Goal: Communication & Community: Answer question/provide support

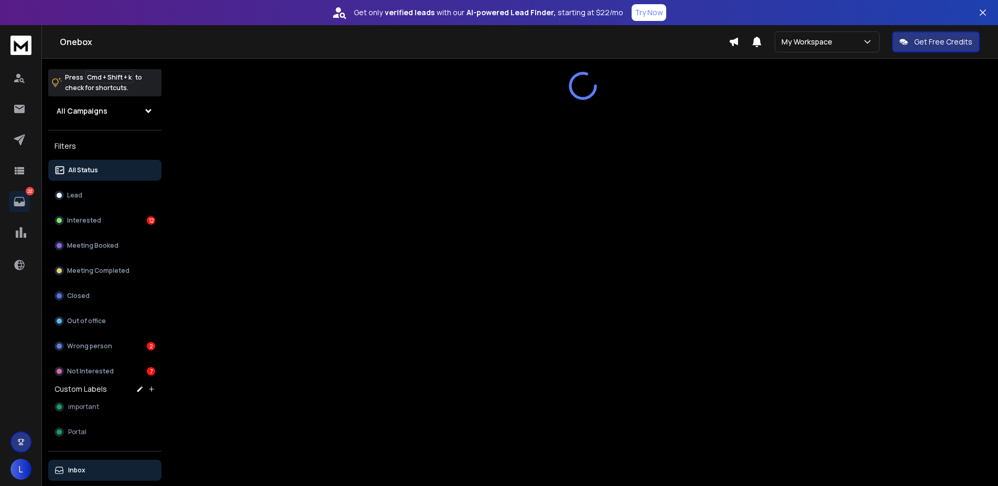
click at [981, 11] on icon at bounding box center [982, 12] width 6 height 6
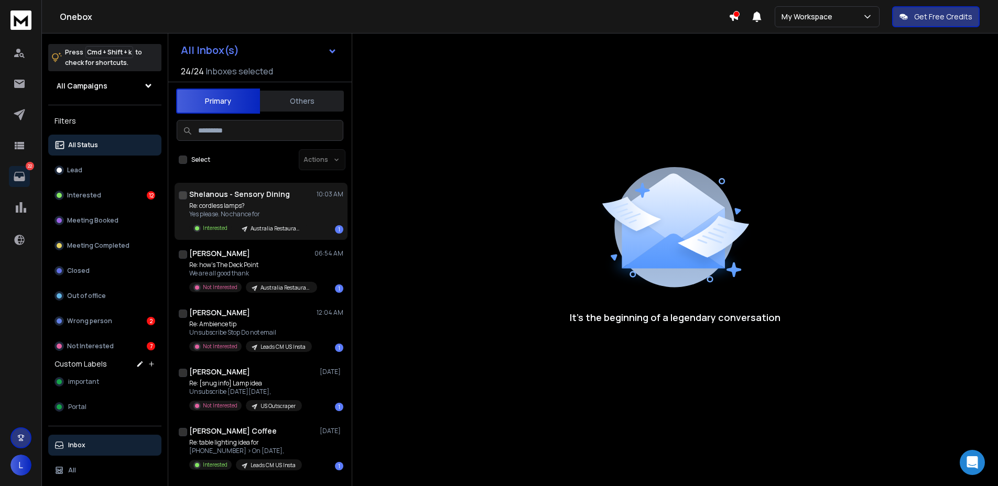
click at [282, 211] on p "Yes please. No chance for" at bounding box center [248, 214] width 118 height 8
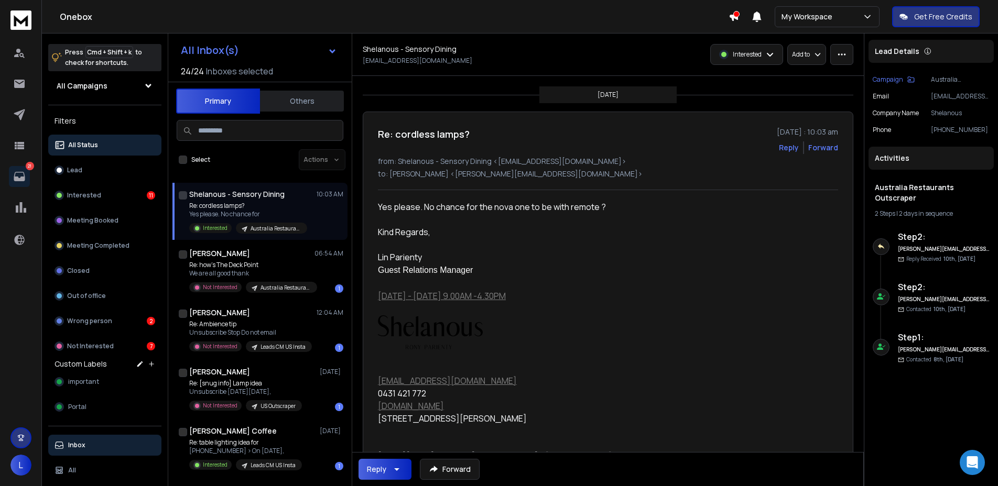
click at [812, 52] on div "Add to" at bounding box center [807, 55] width 38 height 20
click at [843, 52] on icon "button" at bounding box center [841, 54] width 9 height 9
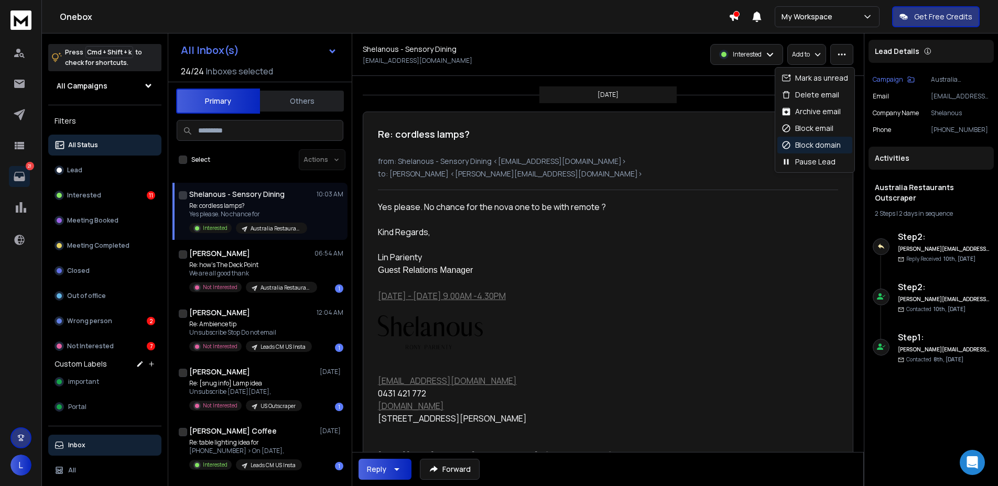
click at [822, 140] on div "Block domain" at bounding box center [810, 145] width 59 height 10
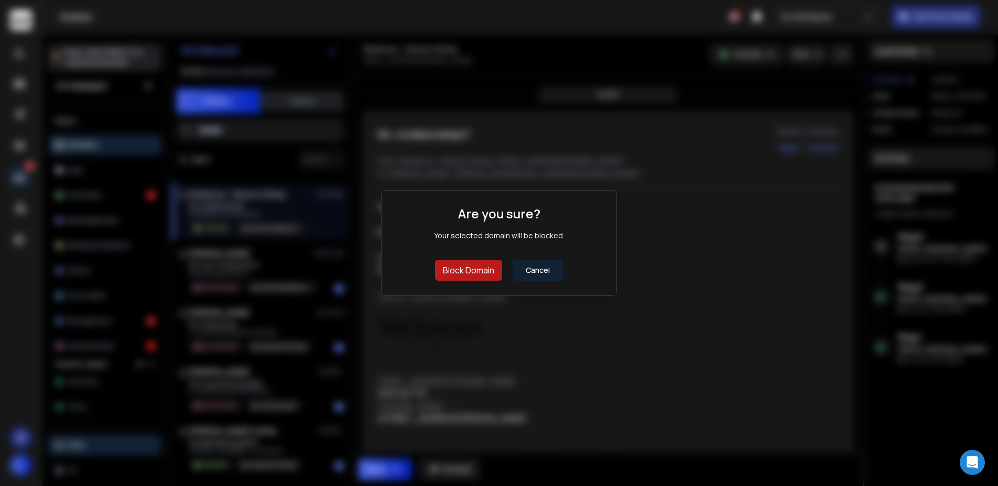
click at [467, 270] on button "Block Domain" at bounding box center [468, 270] width 67 height 21
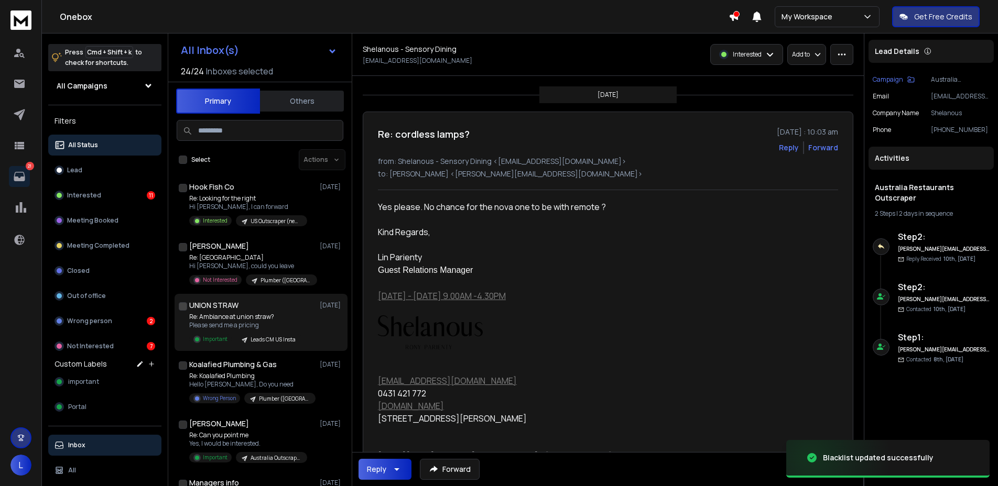
scroll to position [550, 0]
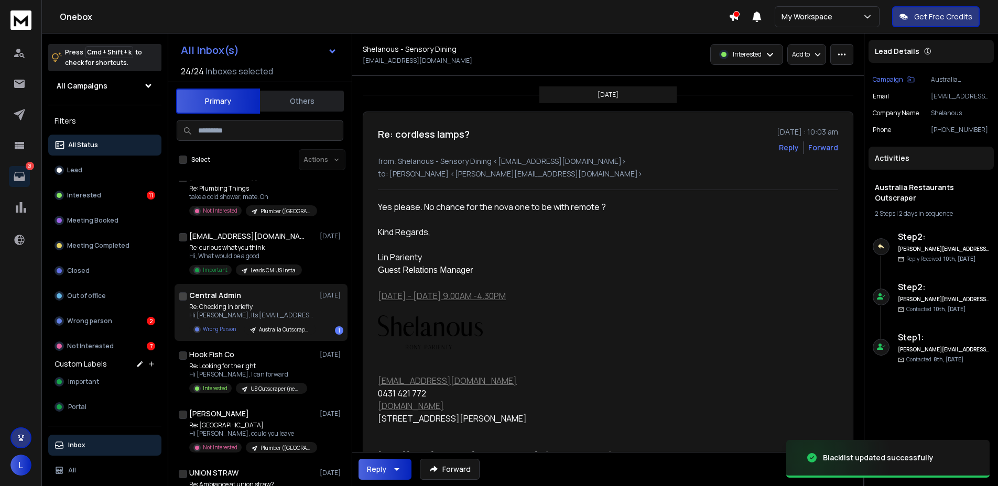
click at [278, 308] on p "Re: Checking in briefly" at bounding box center [252, 307] width 126 height 8
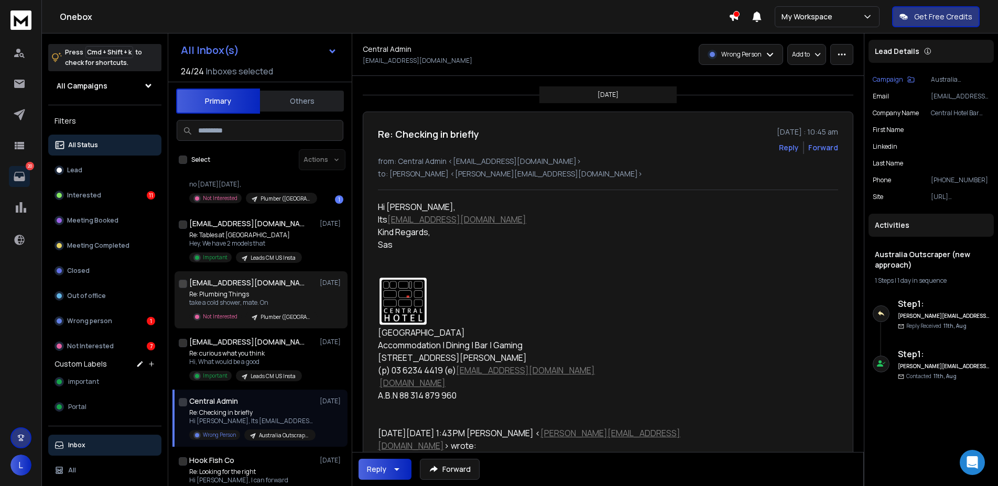
scroll to position [368, 0]
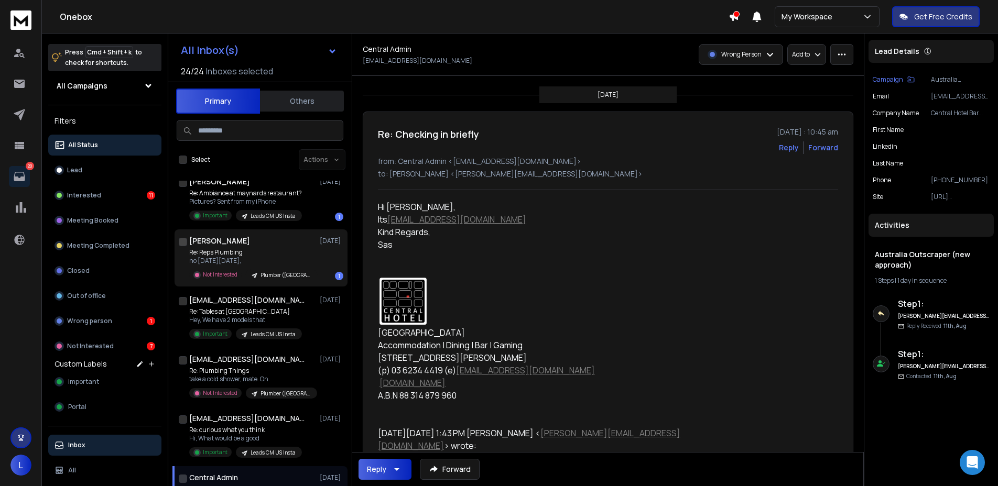
click at [299, 255] on p "Re: Reps Plumbing" at bounding box center [252, 252] width 126 height 8
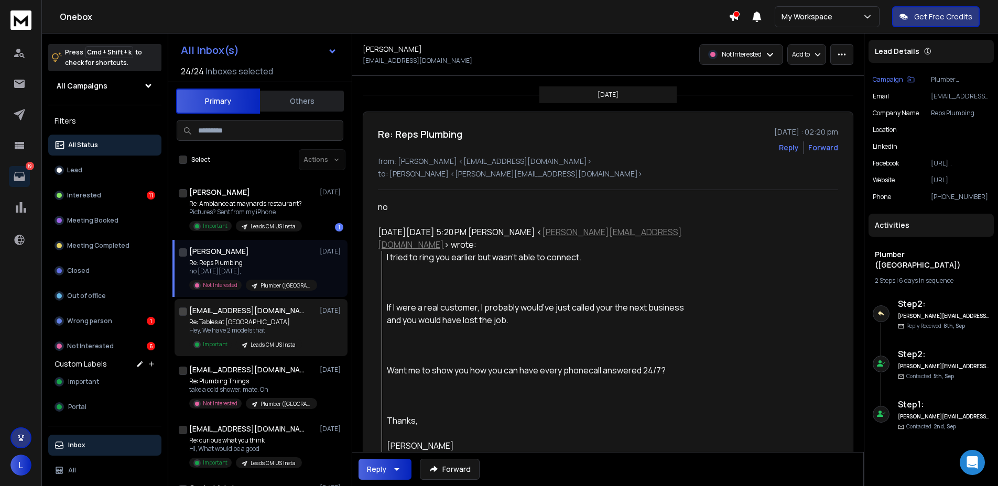
scroll to position [338, 0]
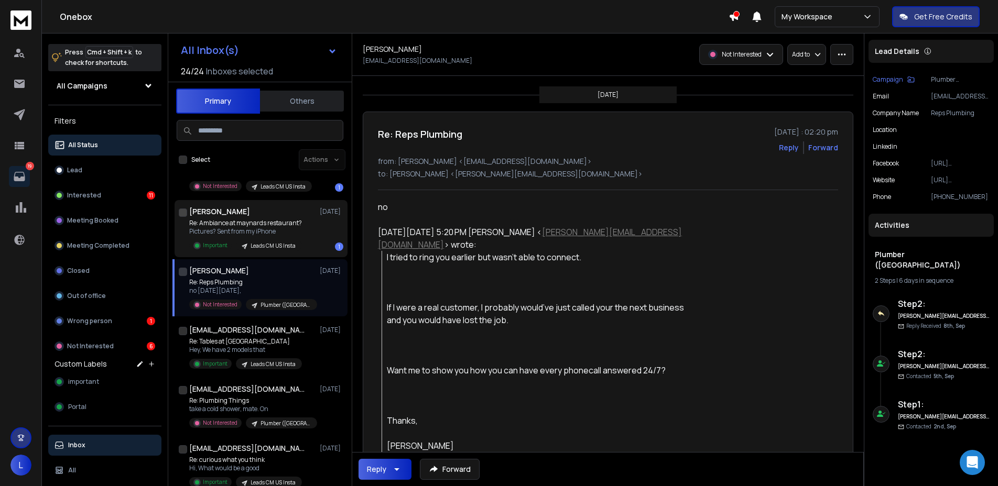
click at [279, 223] on p "Re: Ambiance at maynards restaurant?" at bounding box center [245, 223] width 113 height 8
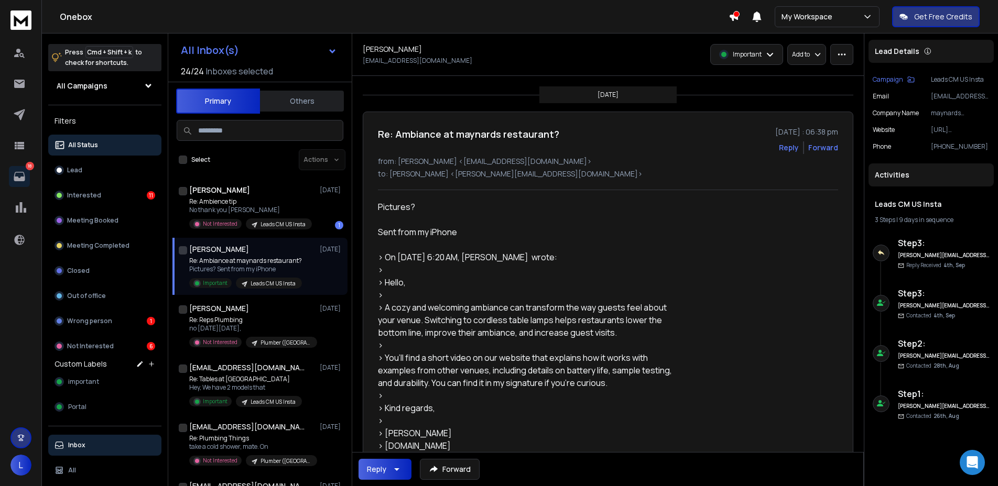
scroll to position [288, 0]
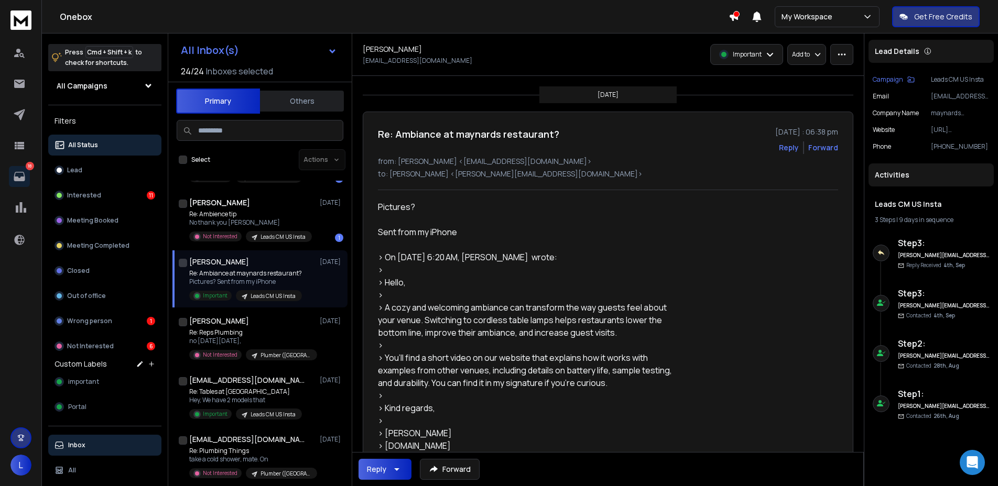
click at [806, 53] on p "Add to" at bounding box center [801, 54] width 18 height 8
click at [627, 238] on div "Pictures? Sent from my iPhone > On [DATE] 6:20 AM, [PERSON_NAME] wrote: > > ﻿He…" at bounding box center [535, 463] width 314 height 524
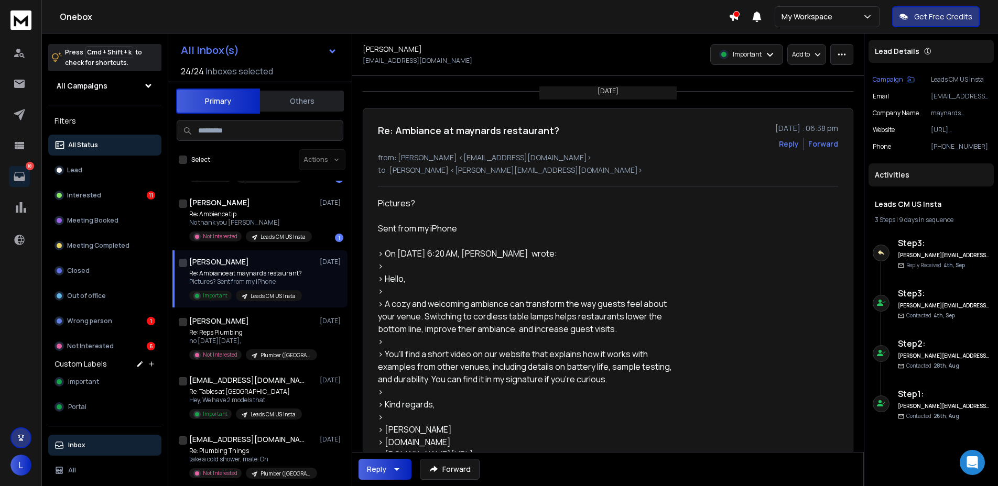
scroll to position [0, 0]
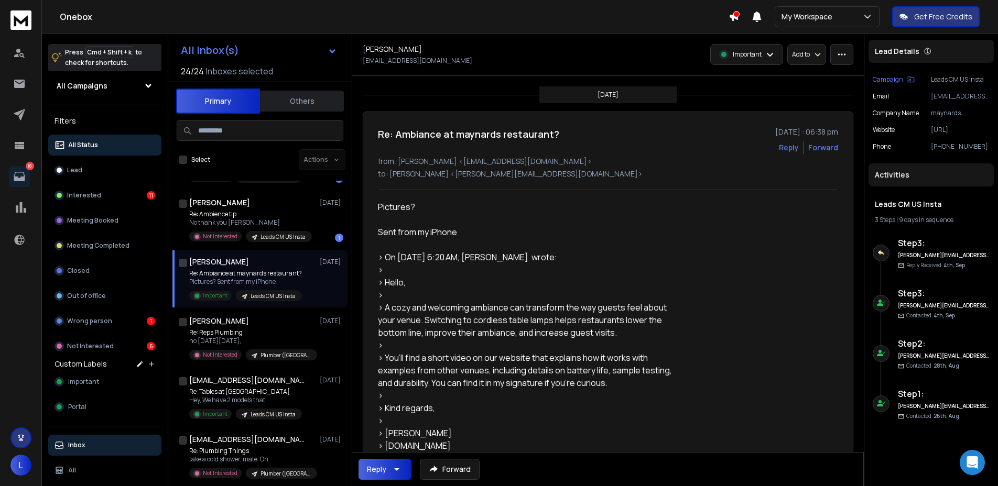
click at [387, 468] on div "Reply" at bounding box center [385, 469] width 36 height 13
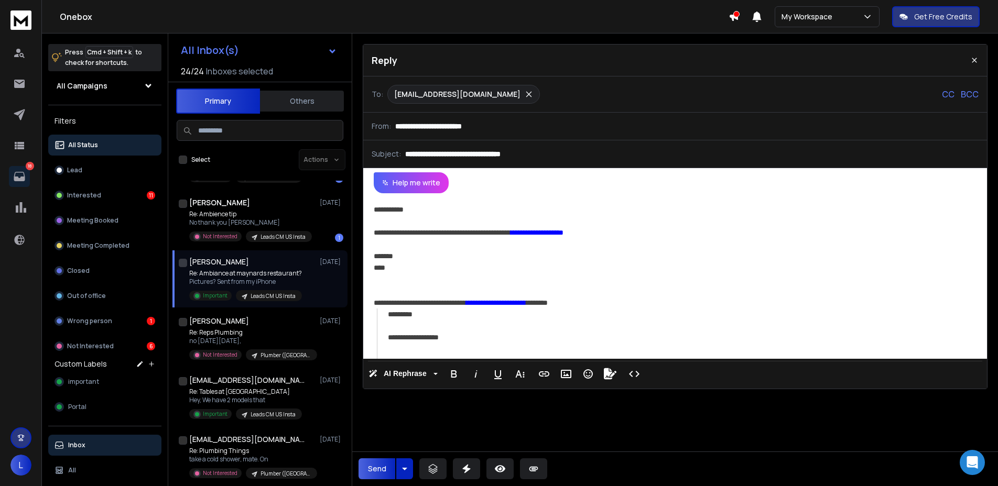
click at [390, 230] on div "**********" at bounding box center [670, 233] width 592 height 12
click at [382, 464] on button "Send" at bounding box center [376, 469] width 37 height 21
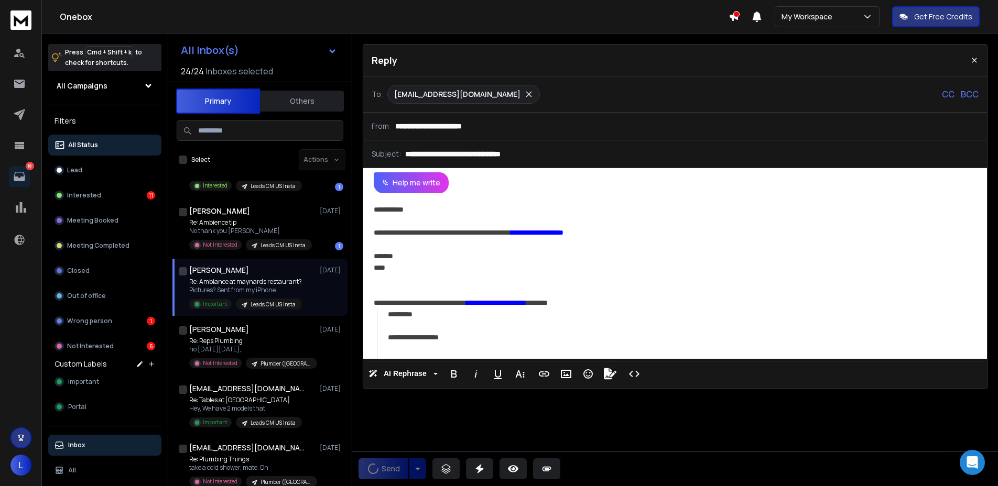
scroll to position [269, 0]
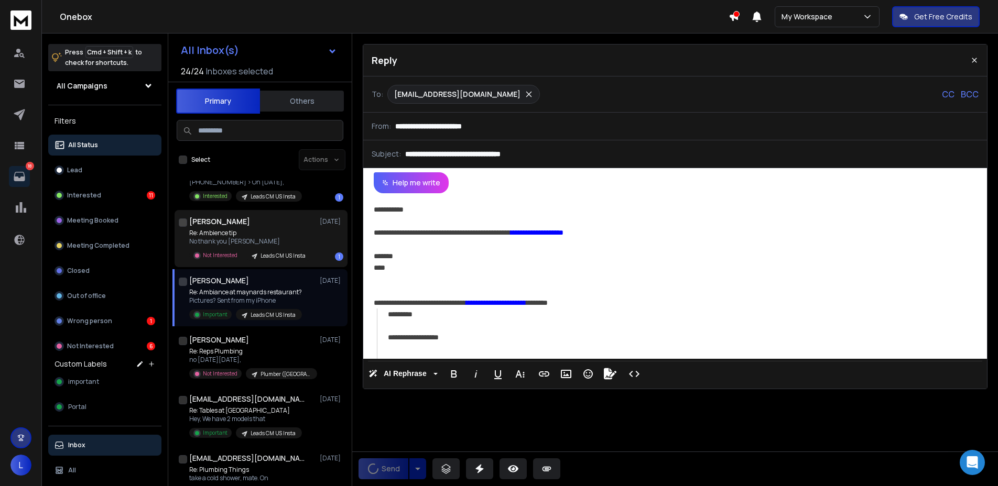
click at [294, 242] on p "No thank you [PERSON_NAME]" at bounding box center [250, 241] width 123 height 8
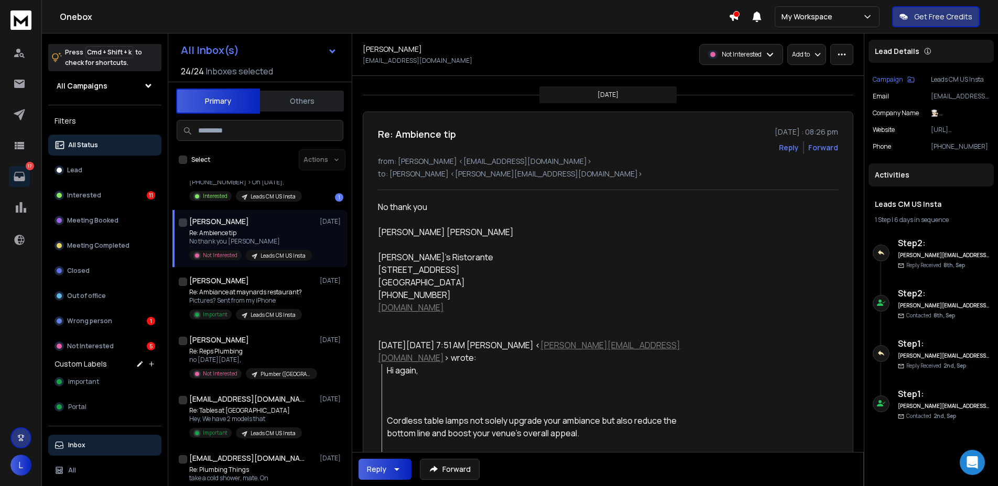
scroll to position [198, 0]
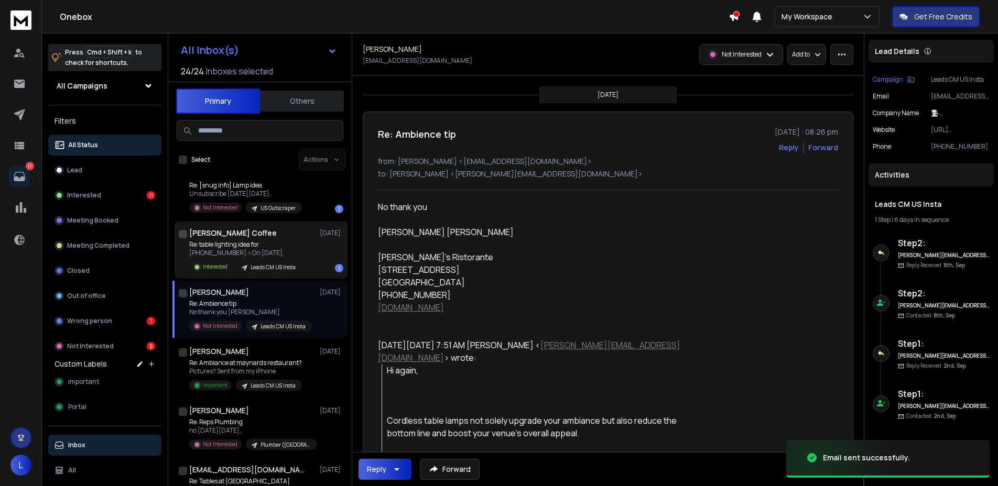
click at [282, 248] on p "Re: table lighting idea for" at bounding box center [245, 245] width 113 height 8
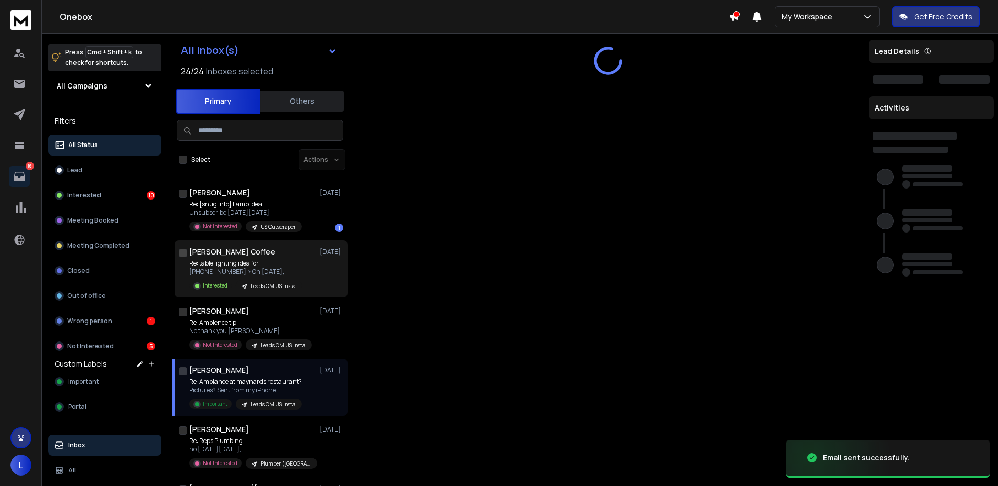
scroll to position [159, 0]
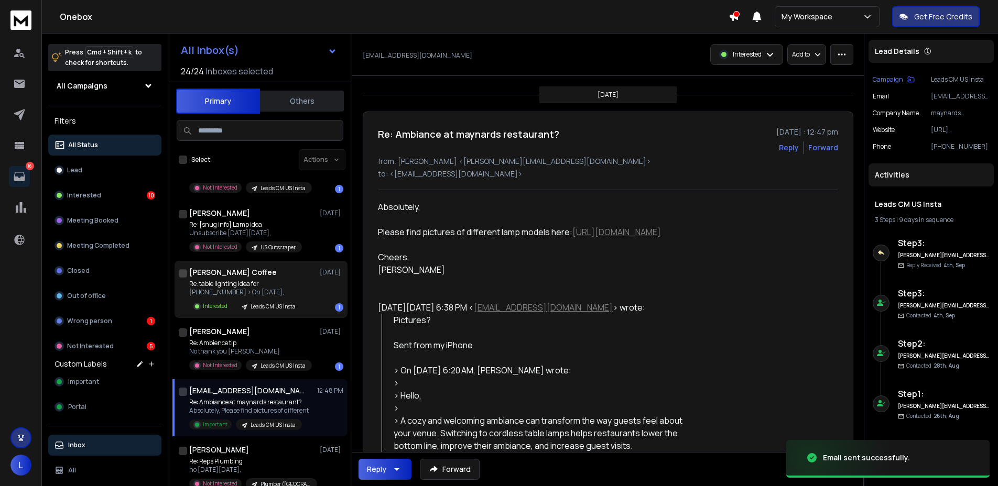
click at [294, 302] on div "Leads CM US Insta" at bounding box center [269, 306] width 66 height 11
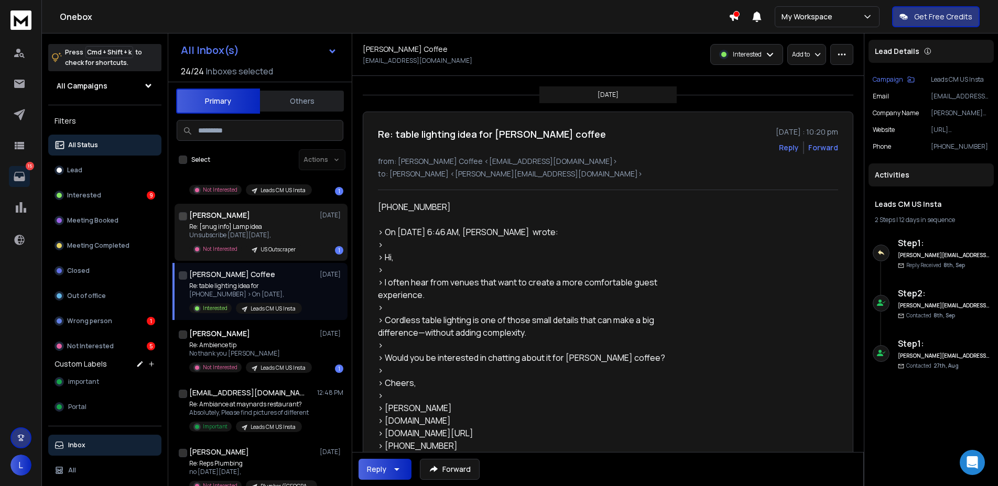
scroll to position [140, 0]
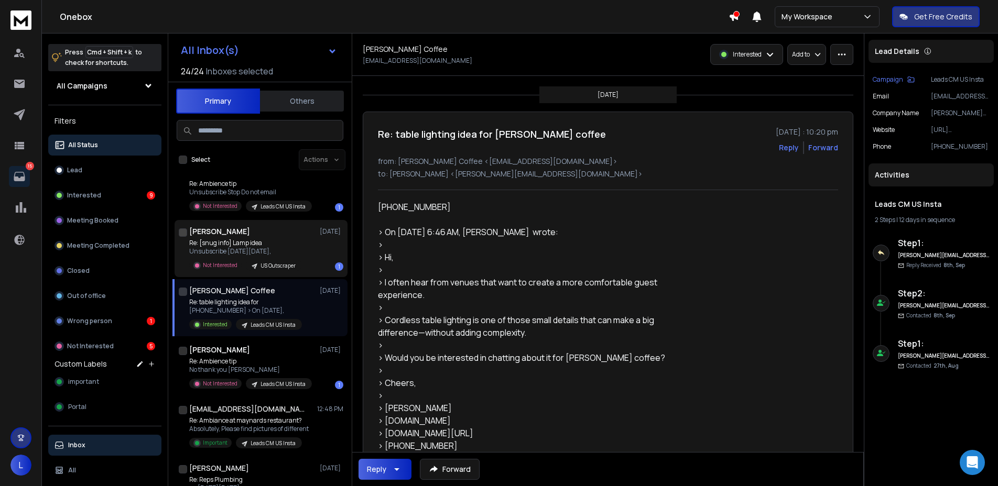
click at [292, 226] on div "[PERSON_NAME] [DATE]" at bounding box center [266, 231] width 154 height 10
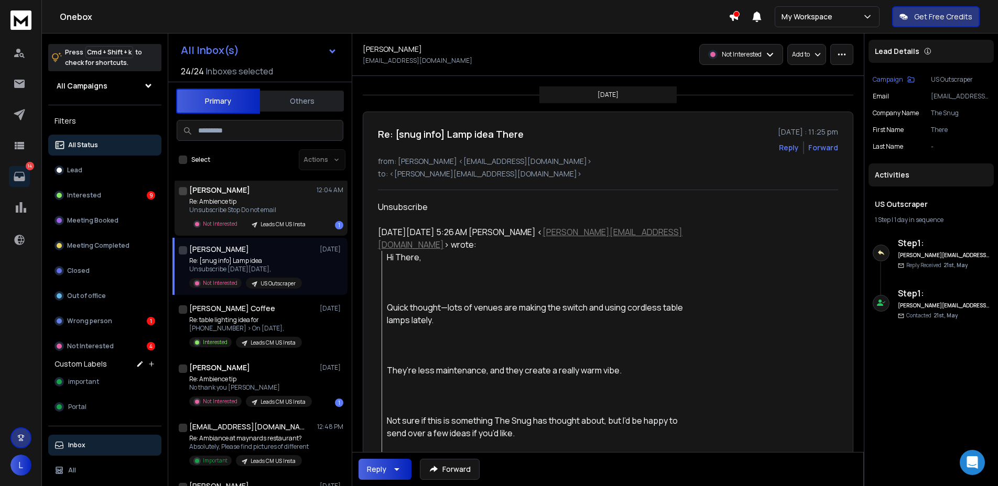
click at [292, 210] on p "Unsubscribe Stop Do not email" at bounding box center [250, 210] width 123 height 8
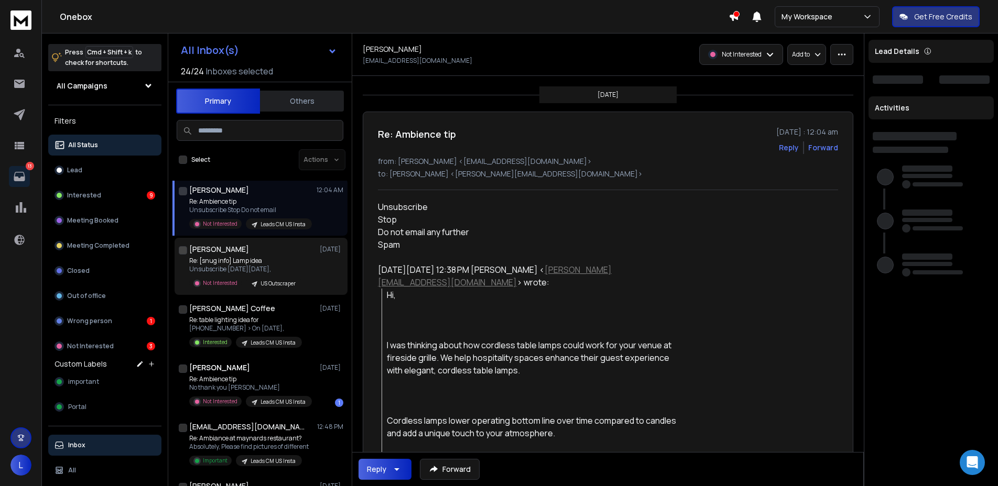
scroll to position [86, 0]
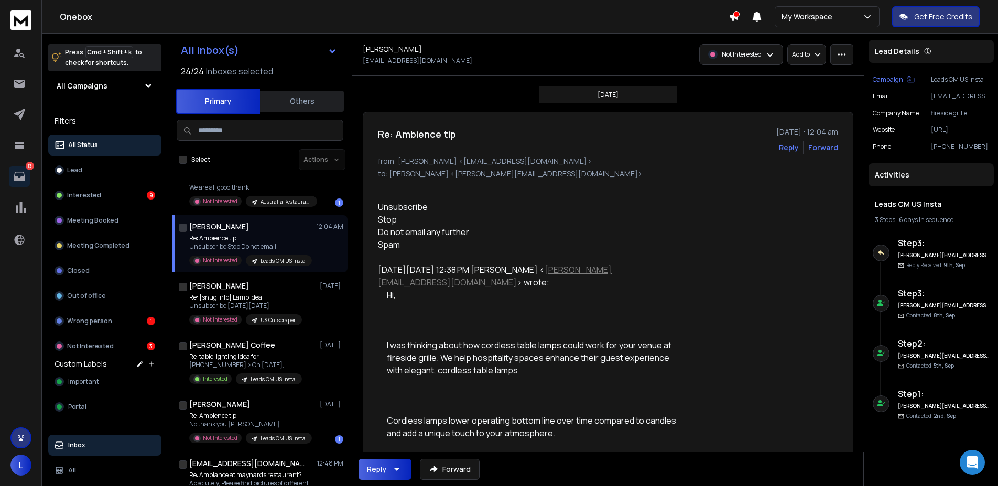
click at [288, 214] on div "Shelanous - Sensory Dining 10:03 AM Re: cordless lamps? Yes please. No chance f…" at bounding box center [259, 361] width 183 height 360
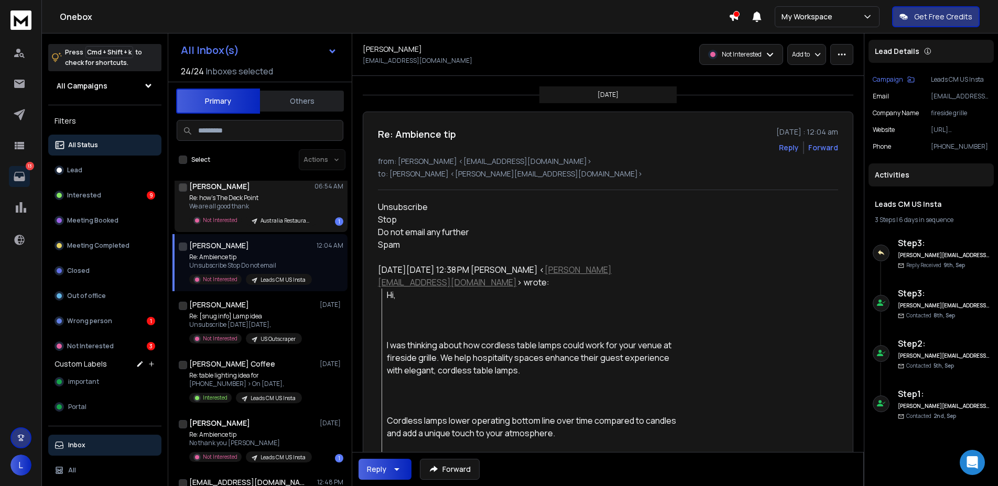
click at [288, 214] on div "Re: how’s The Deck Point We are all good thank Not Interested Australia Restaur…" at bounding box center [253, 210] width 128 height 32
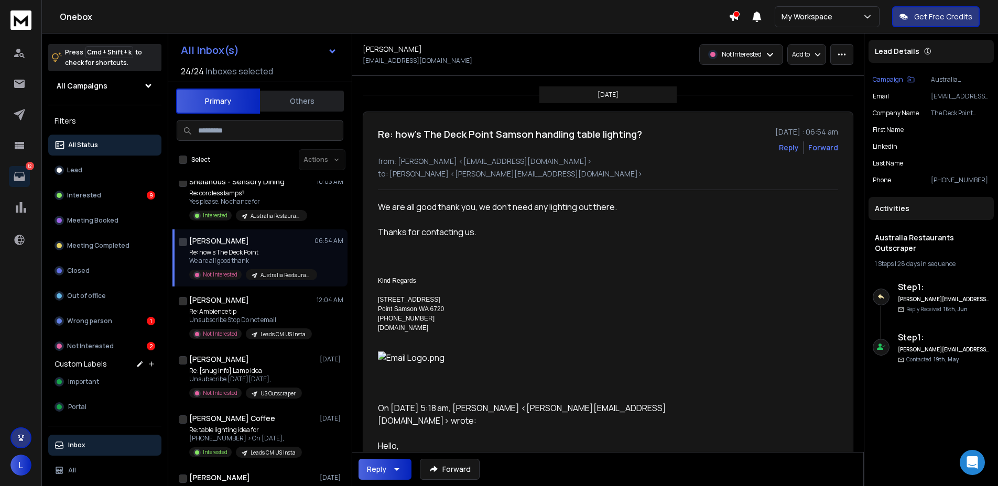
scroll to position [4, 0]
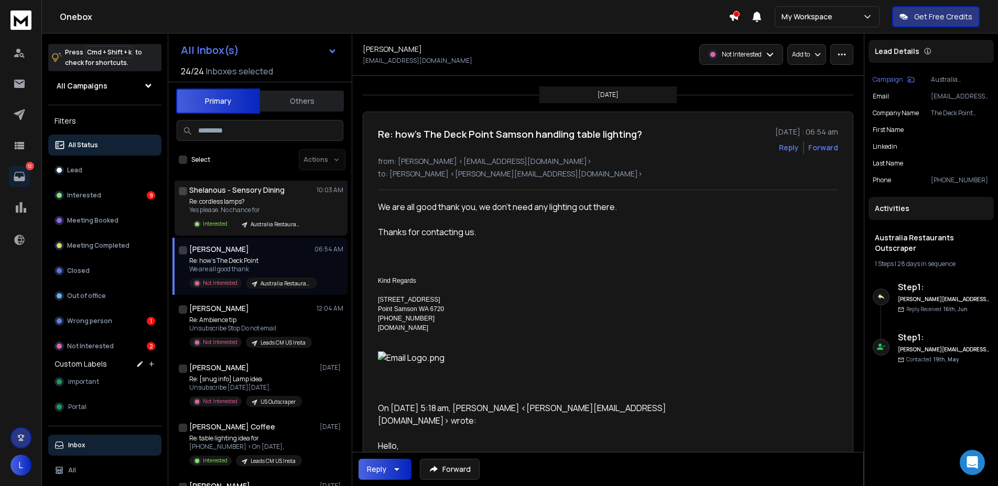
click at [288, 219] on div "Australia Restaurants Outscraper" at bounding box center [271, 224] width 71 height 11
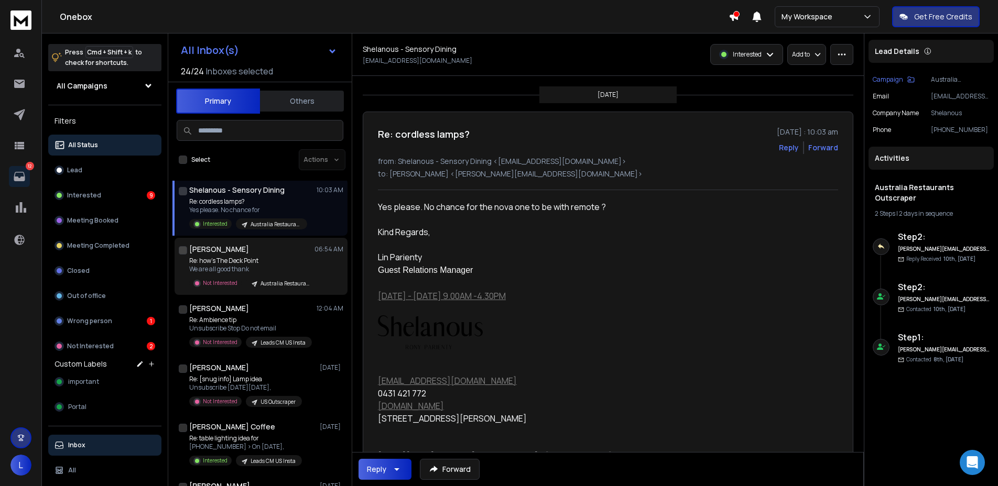
scroll to position [0, 0]
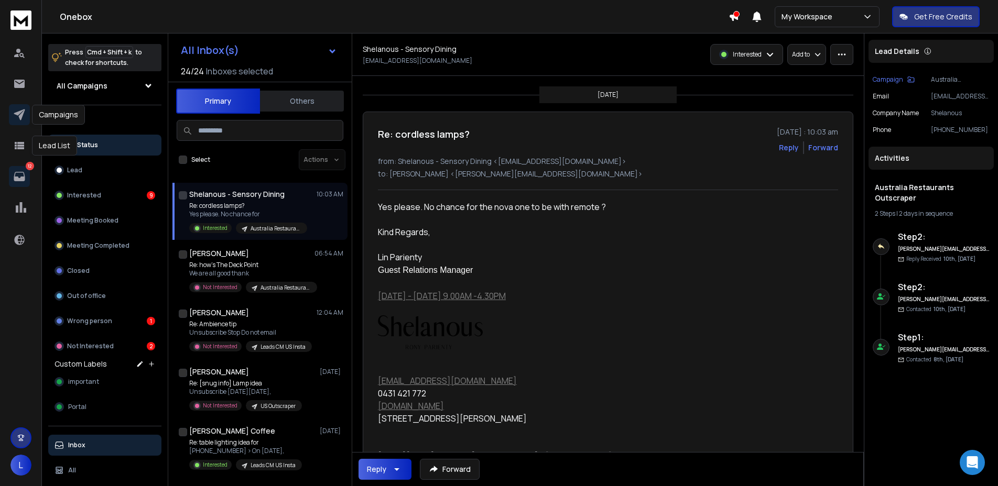
click at [22, 107] on link at bounding box center [19, 114] width 21 height 21
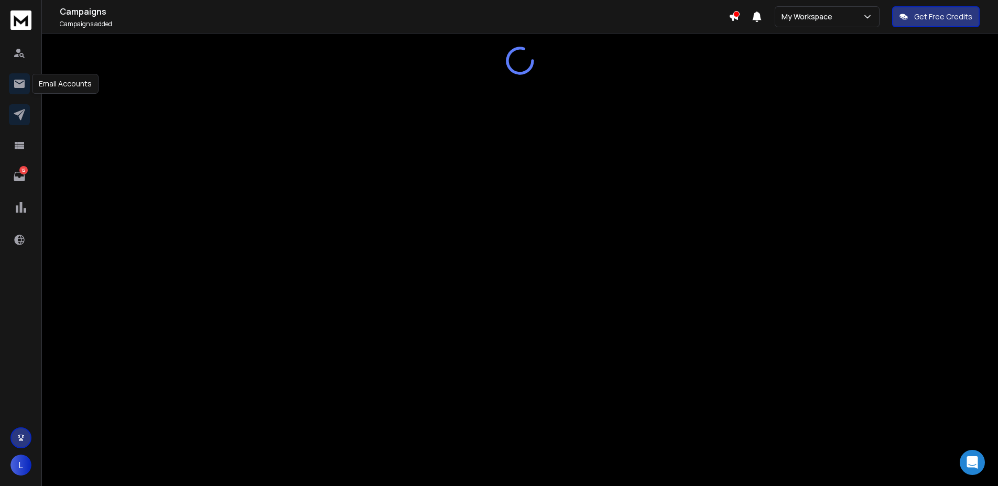
click at [21, 83] on icon at bounding box center [19, 84] width 13 height 13
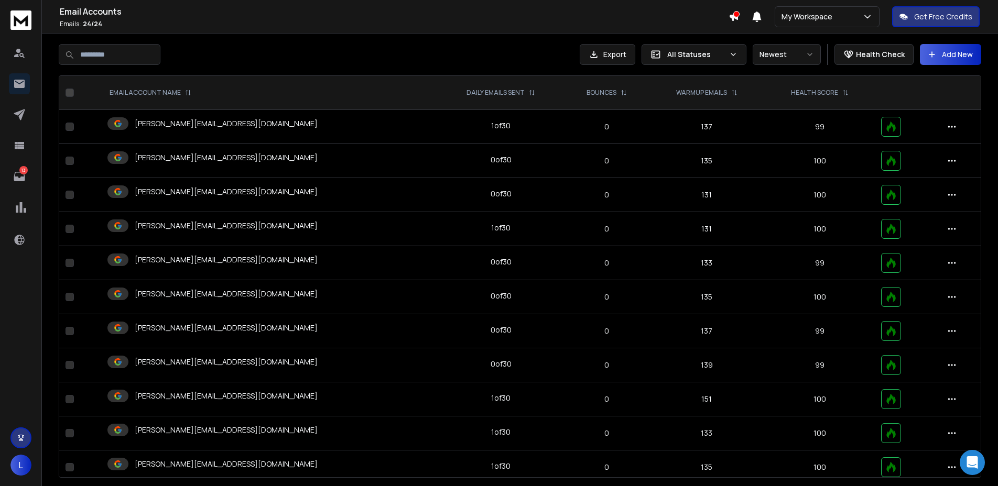
click at [746, 15] on div "My Workspace Get Free Credits" at bounding box center [853, 16] width 251 height 21
click at [736, 19] on icon at bounding box center [733, 17] width 8 height 8
click at [737, 18] on icon at bounding box center [733, 17] width 8 height 8
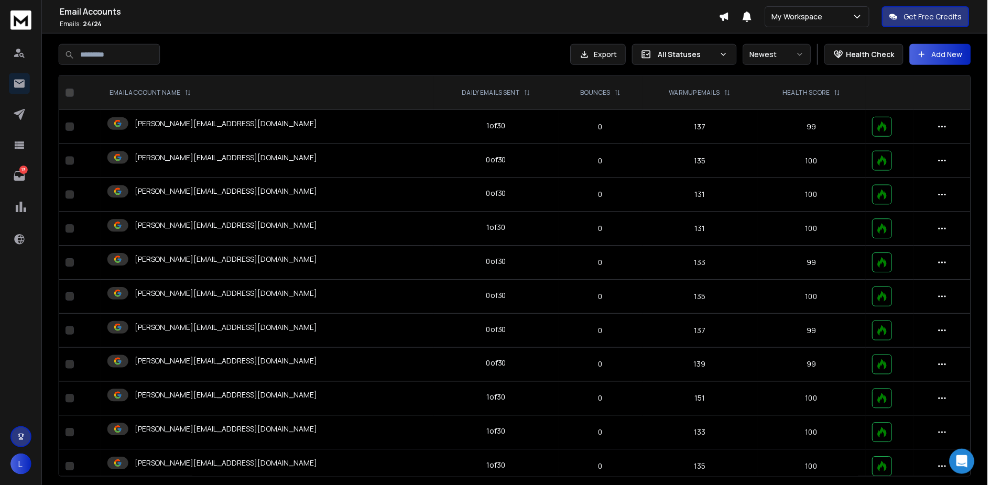
click at [740, 14] on div "My Workspace Get Free Credits" at bounding box center [846, 16] width 251 height 21
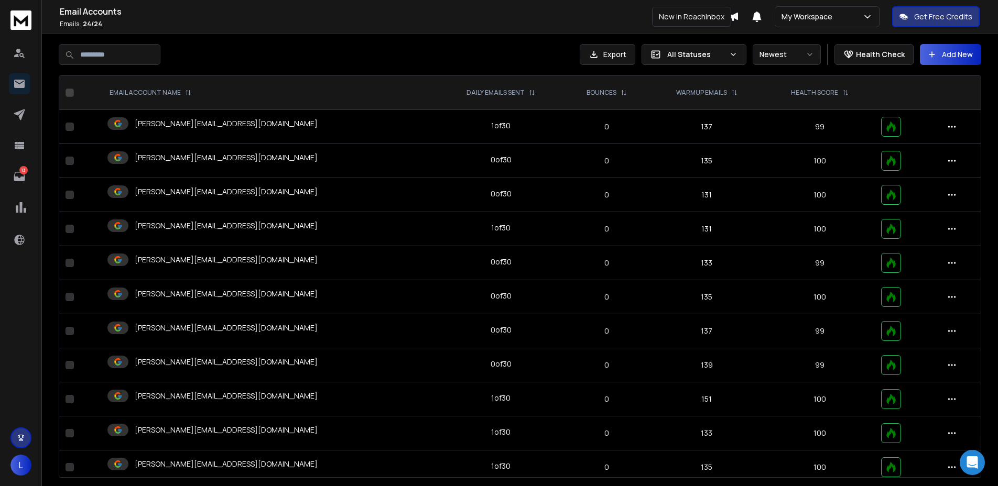
click at [737, 12] on icon at bounding box center [733, 17] width 10 height 10
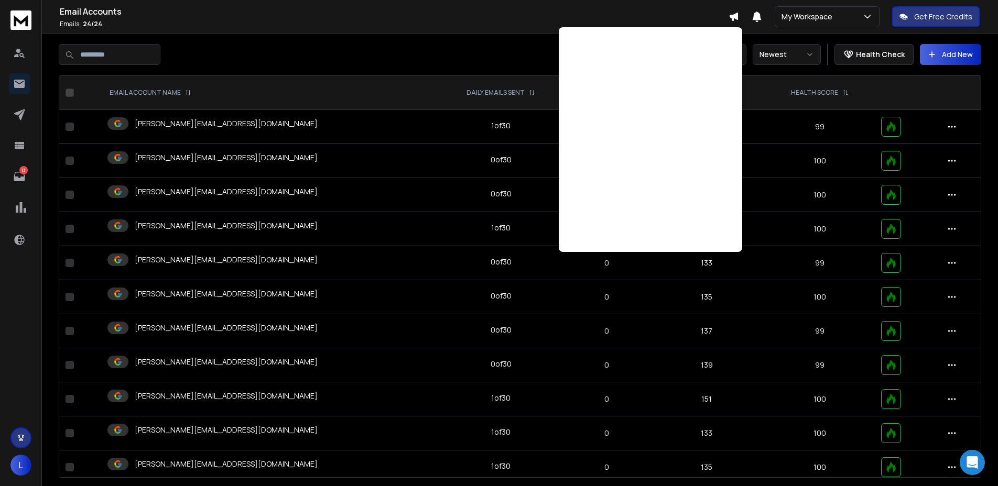
click at [737, 14] on icon at bounding box center [733, 17] width 8 height 8
